Goal: Find specific page/section: Find specific page/section

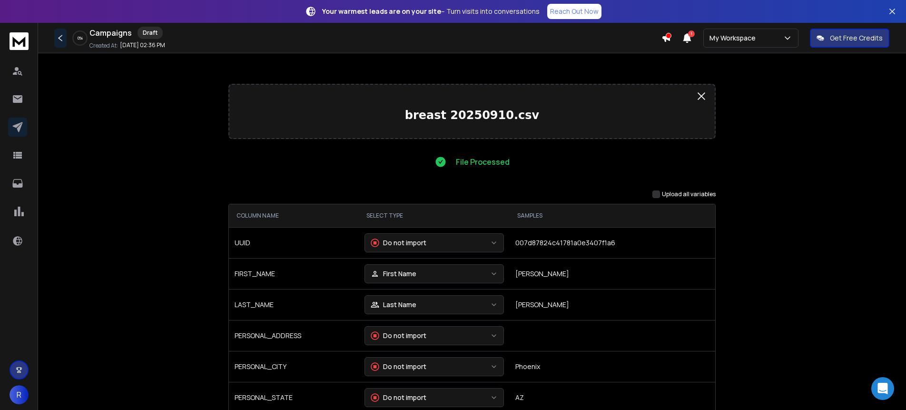
click at [62, 39] on icon at bounding box center [60, 38] width 9 height 9
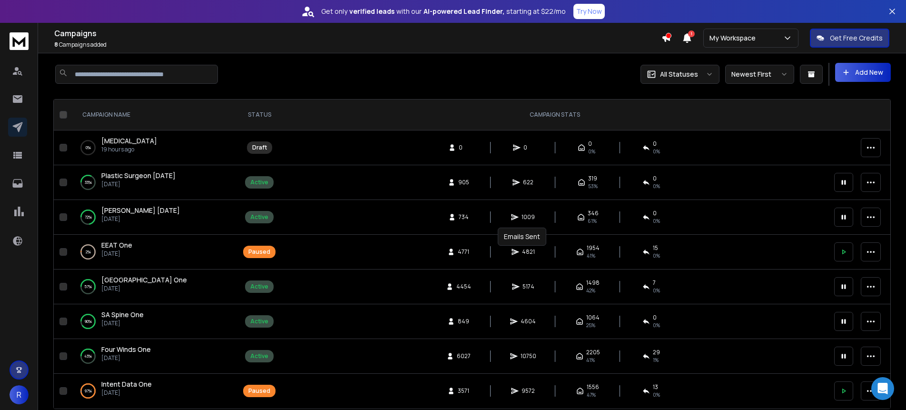
scroll to position [7, 0]
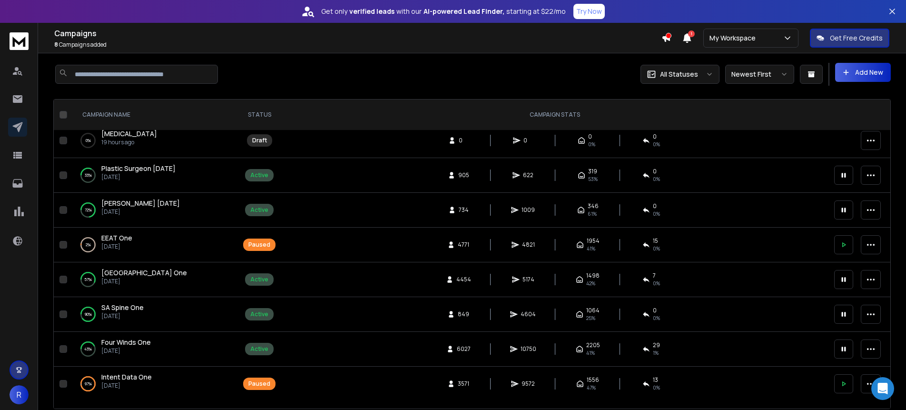
click at [132, 203] on span "[PERSON_NAME] [DATE]" at bounding box center [140, 202] width 79 height 9
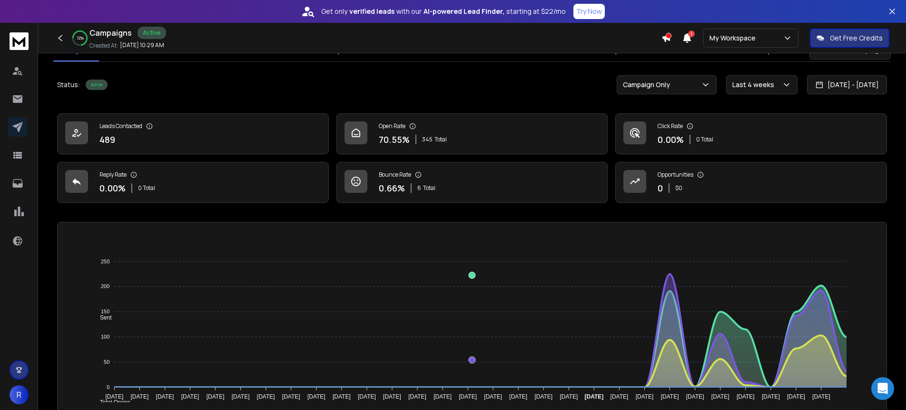
scroll to position [37, 0]
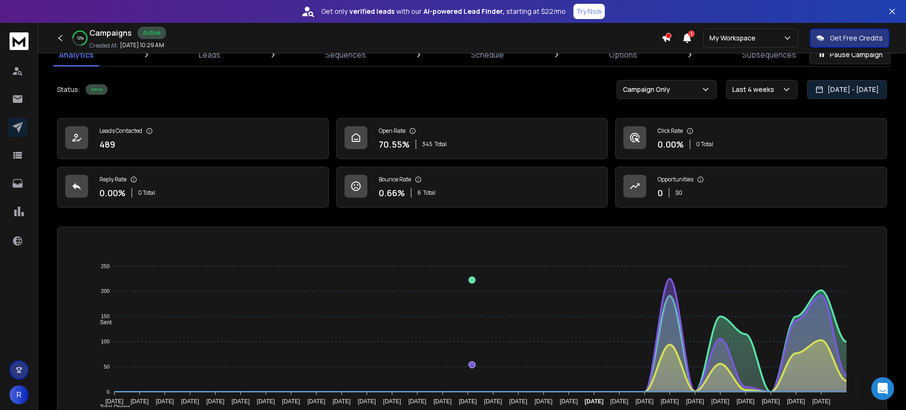
click at [831, 88] on button "[DATE] - [DATE]" at bounding box center [847, 89] width 80 height 19
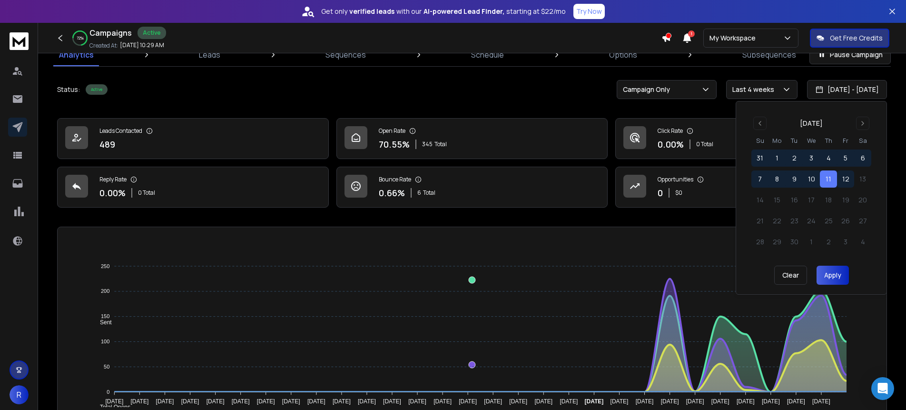
click at [842, 179] on button "12" at bounding box center [845, 178] width 17 height 17
click at [827, 275] on button "Apply" at bounding box center [833, 275] width 32 height 19
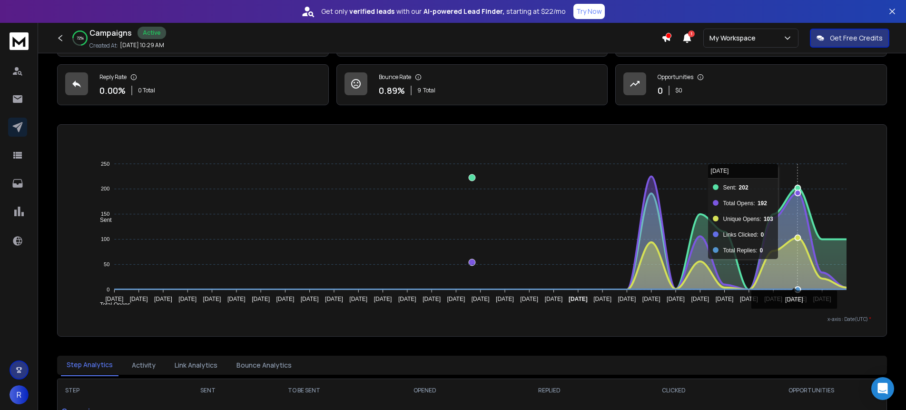
scroll to position [140, 0]
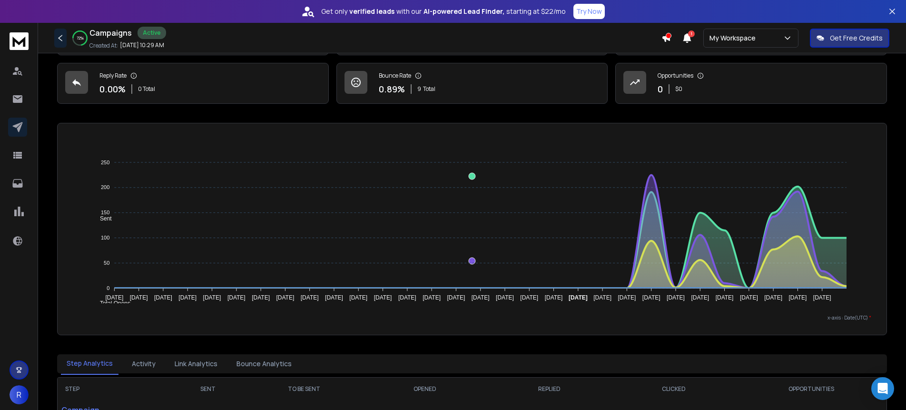
click at [60, 34] on icon at bounding box center [60, 38] width 9 height 9
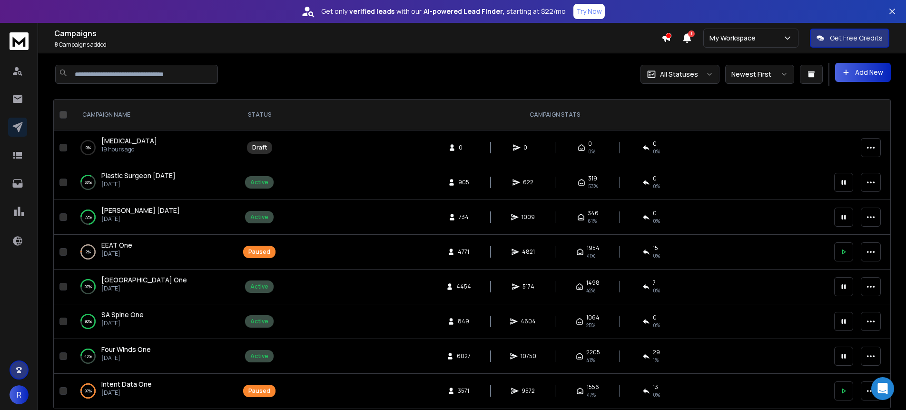
click at [126, 174] on span "Plastic Surgeon [DATE]" at bounding box center [138, 175] width 74 height 9
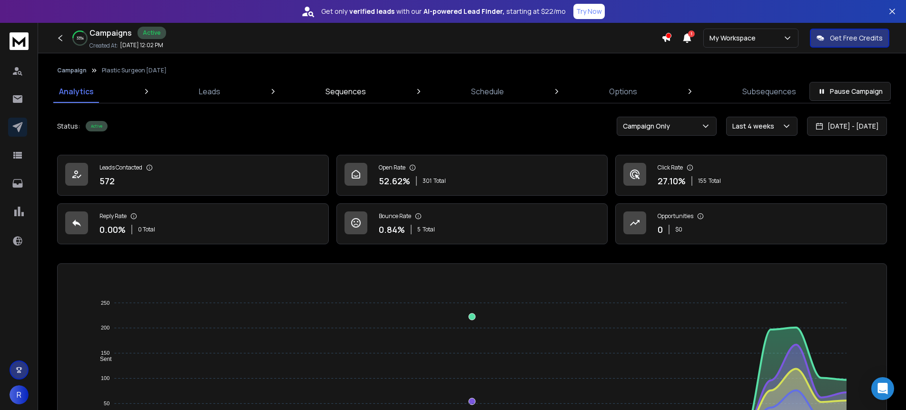
click at [342, 93] on p "Sequences" at bounding box center [346, 91] width 40 height 11
